Goal: Find specific page/section: Find specific page/section

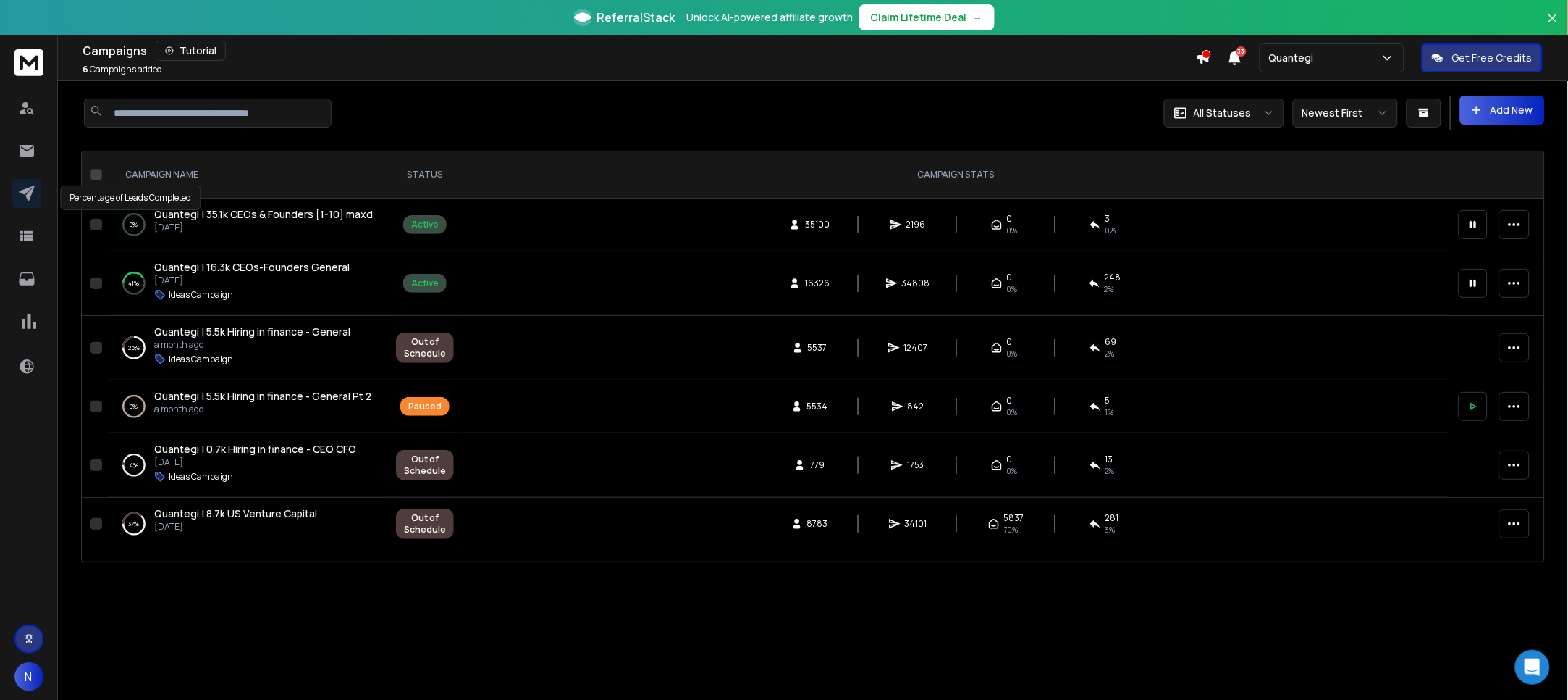
click at [748, 613] on div "Campaigns 6 Campaigns Added All Statuses Newest First Add New CAMPAIGN NAME STA…" at bounding box center [813, 446] width 1464 height 700
click at [234, 203] on td "0 % Quantegi | 35.1k CEOs & Founders [1-10] maxd [DATE]" at bounding box center [247, 225] width 280 height 53
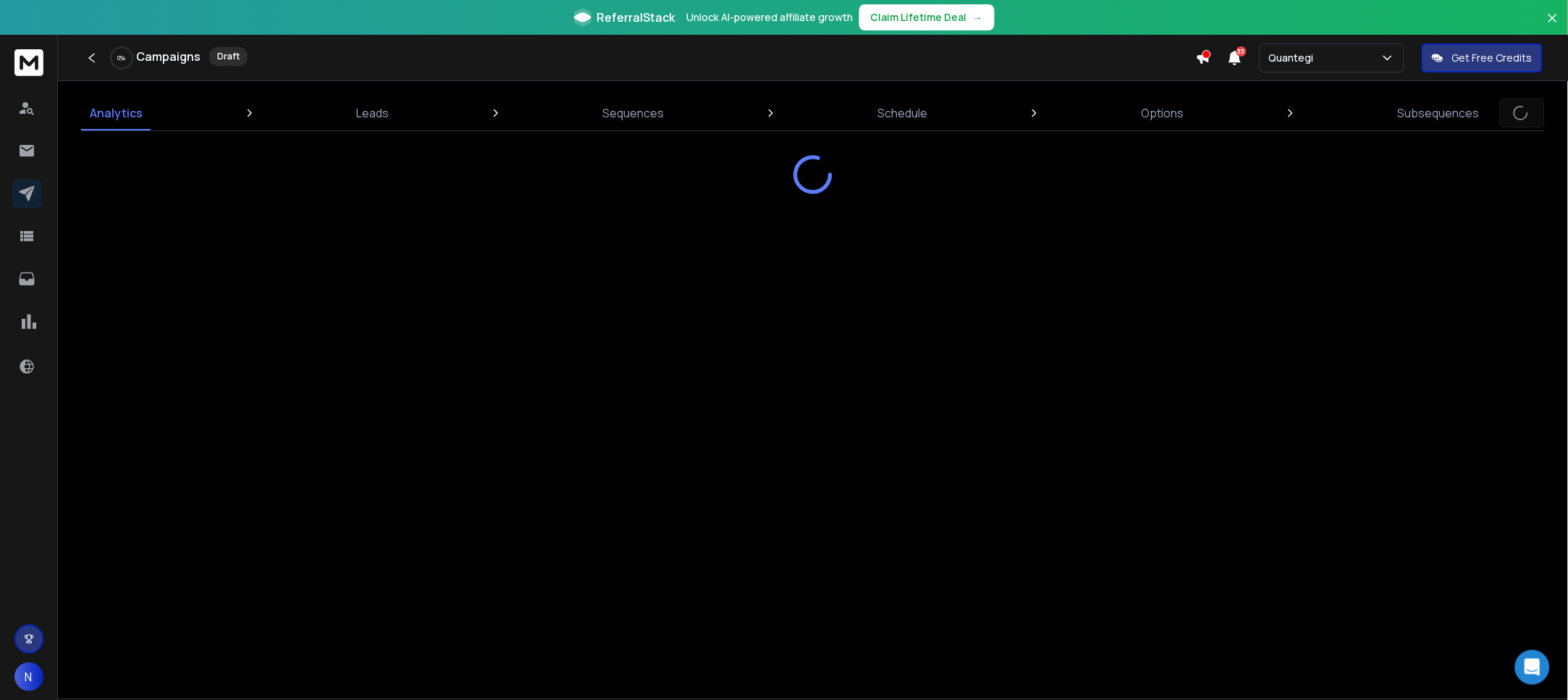
click at [239, 208] on div at bounding box center [812, 501] width 1452 height 700
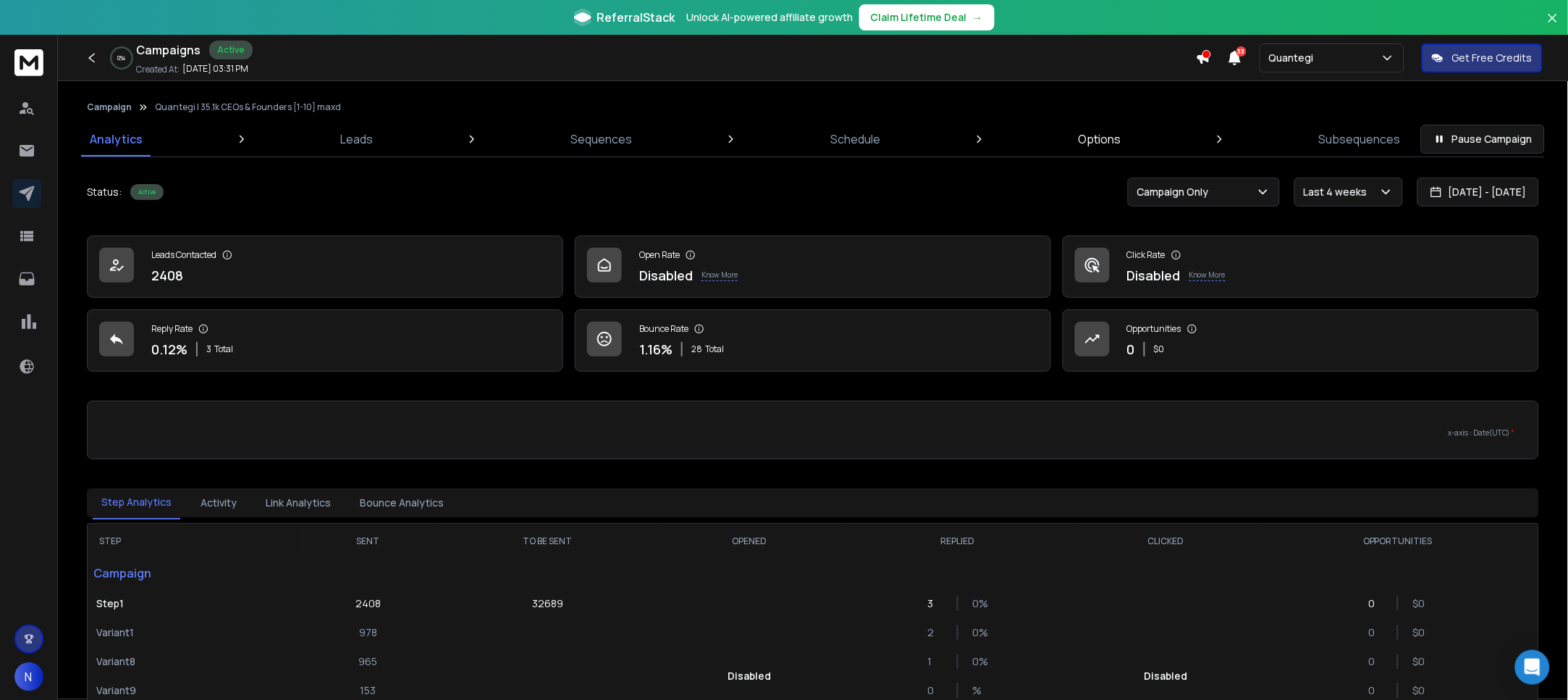
click at [1080, 141] on p "Options" at bounding box center [1099, 139] width 43 height 17
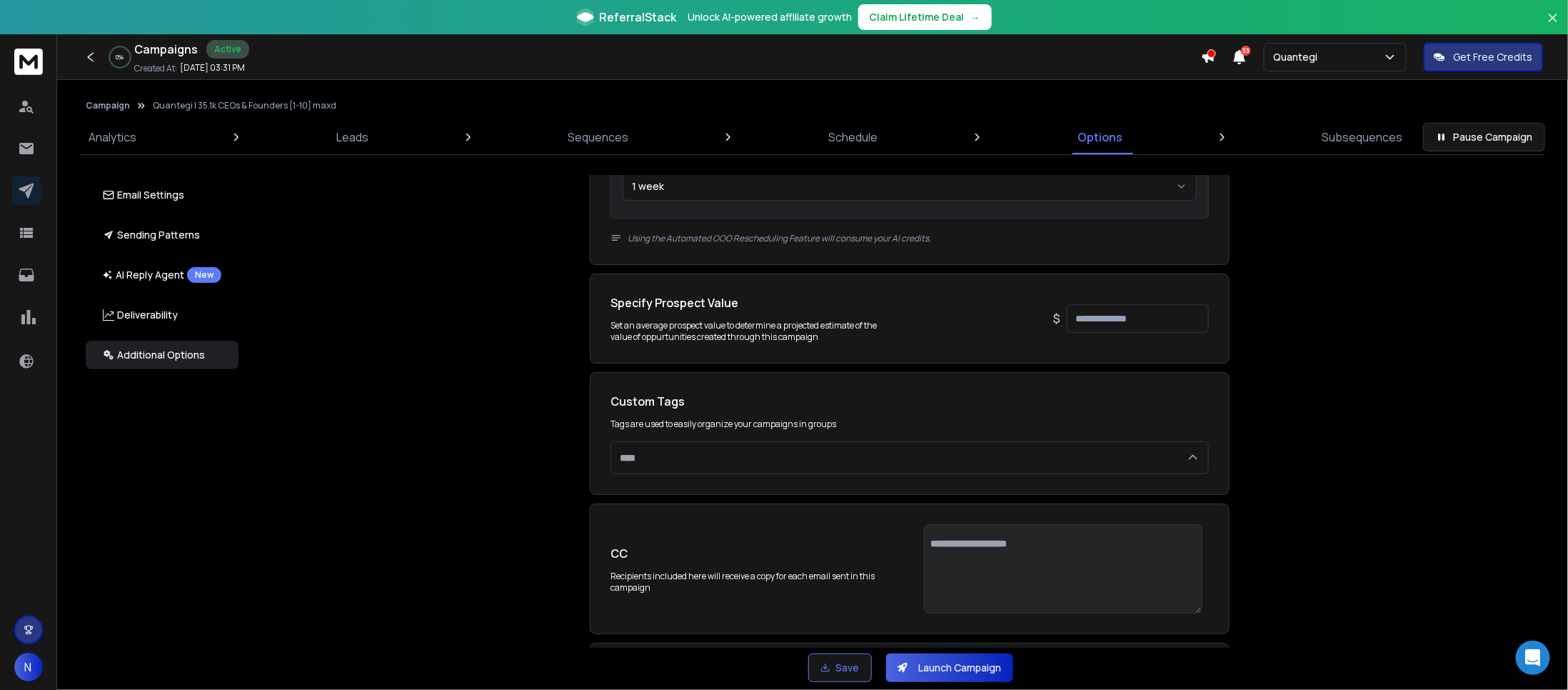
scroll to position [2867, 0]
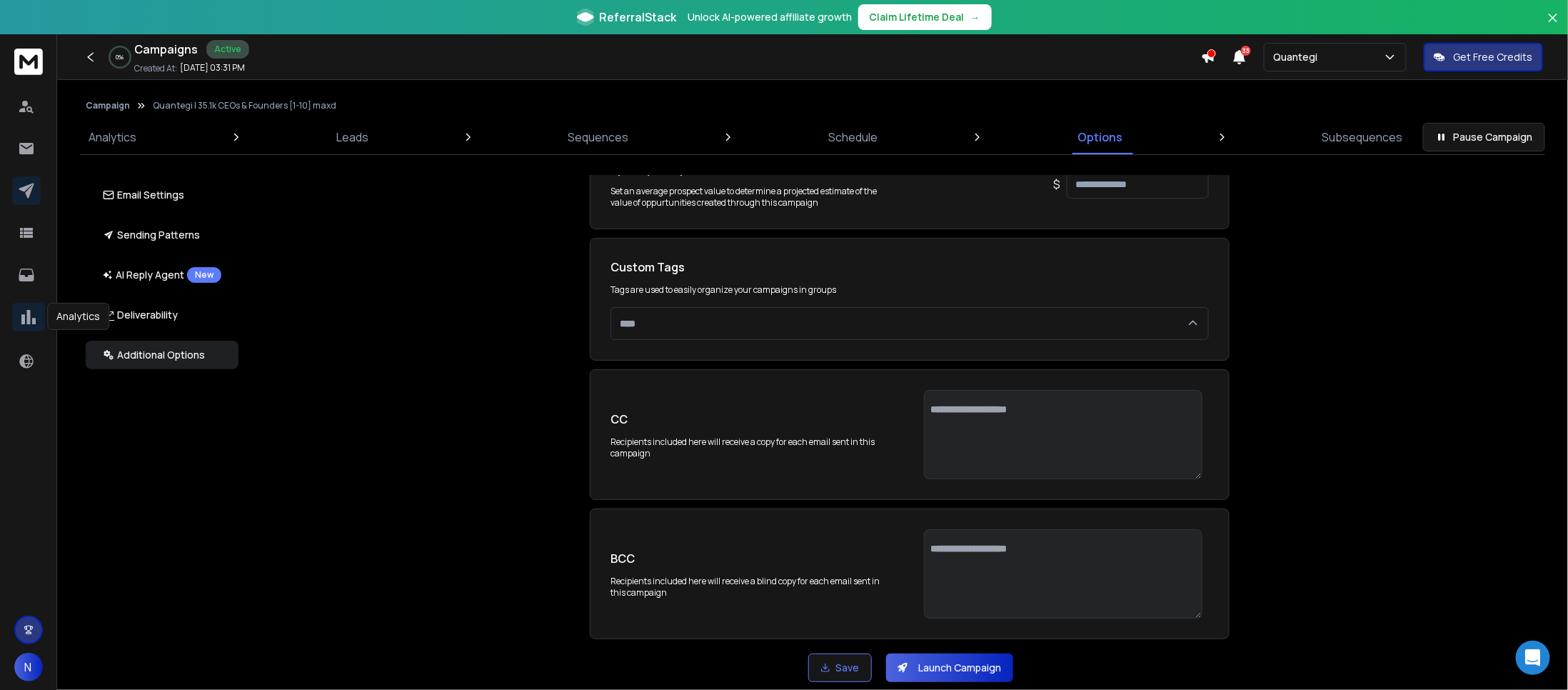
click at [24, 312] on icon at bounding box center [28, 317] width 22 height 22
